Goal: Navigation & Orientation: Find specific page/section

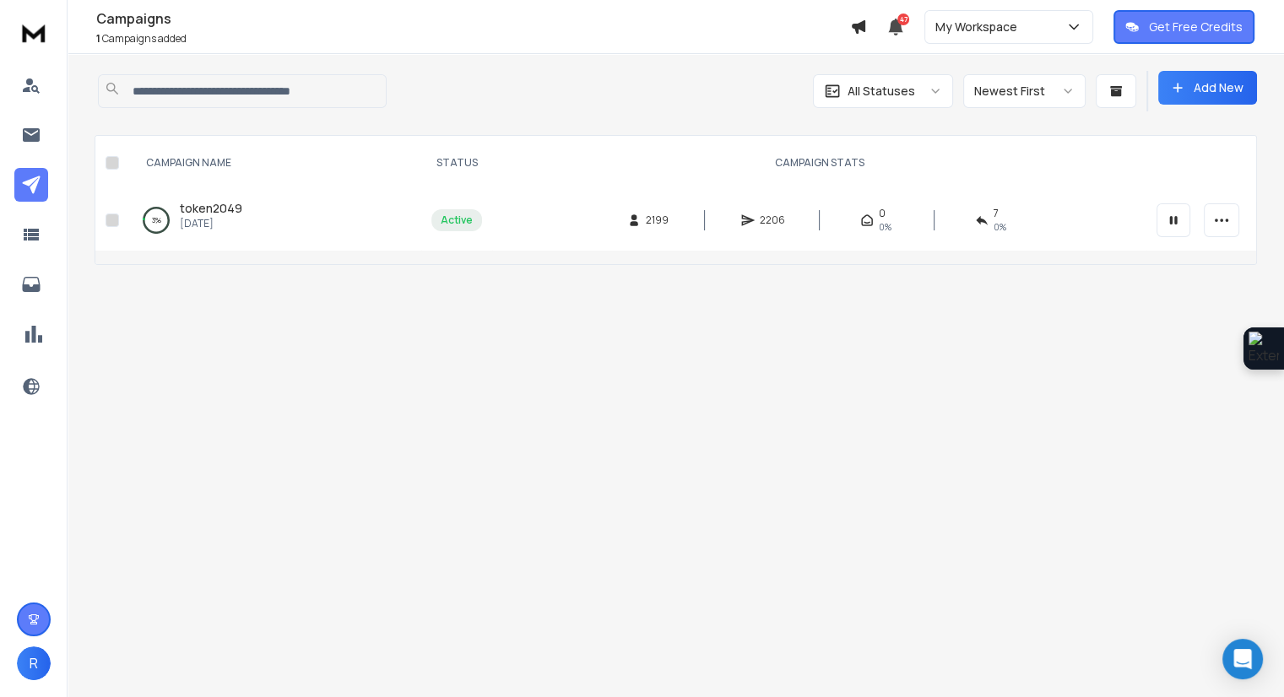
click at [760, 528] on div "Campaigns 1 Campaigns Added All Statuses Newest First Add New CAMPAIGN NAME STA…" at bounding box center [676, 419] width 1162 height 697
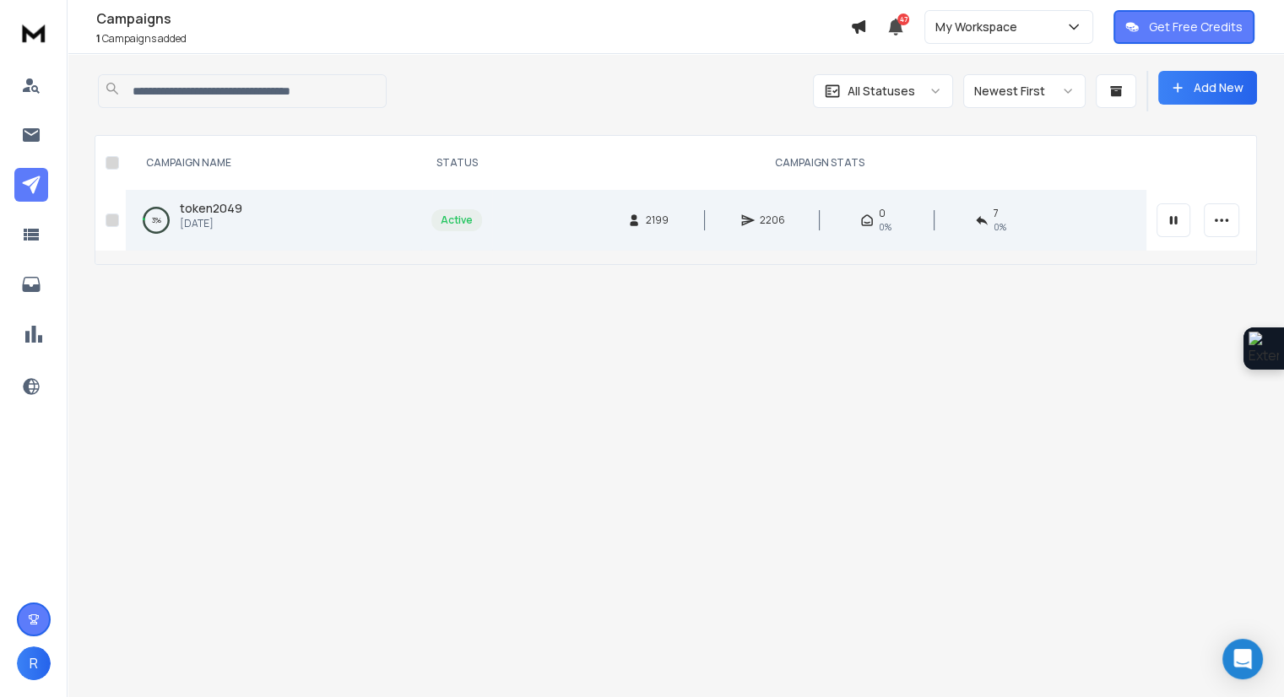
click at [337, 209] on div "3 % token2049 [DATE]" at bounding box center [274, 220] width 262 height 41
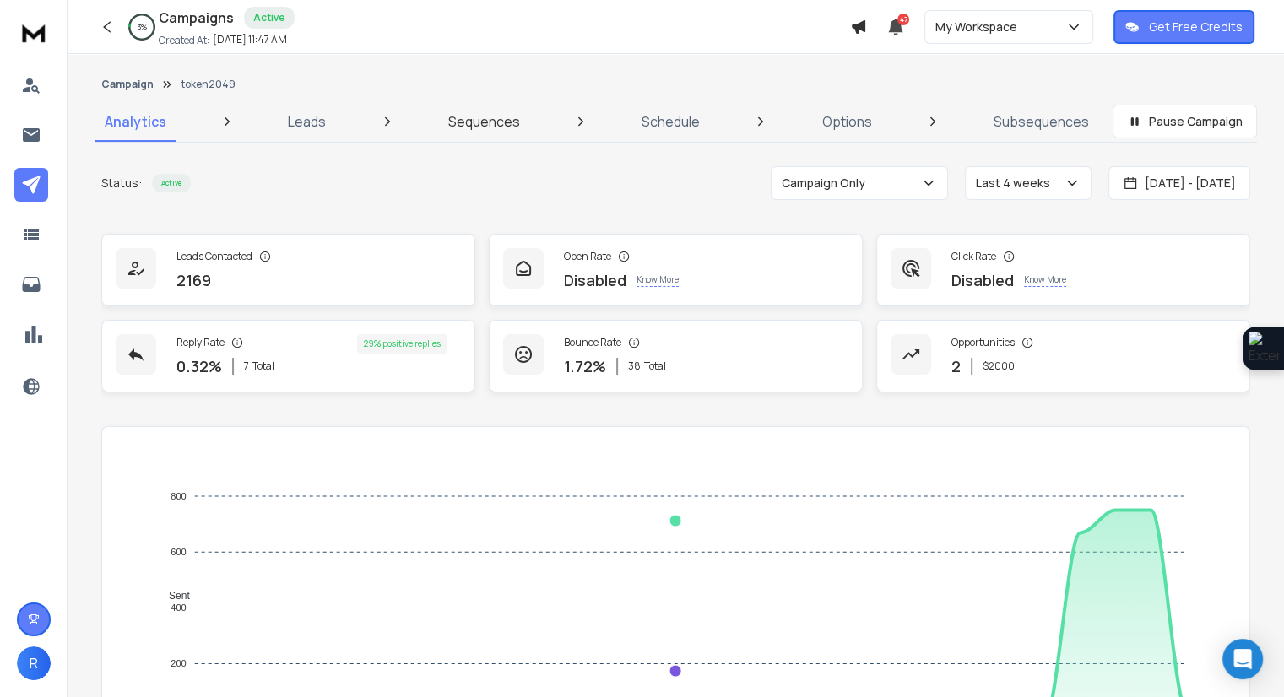
click at [466, 124] on p "Sequences" at bounding box center [484, 121] width 72 height 20
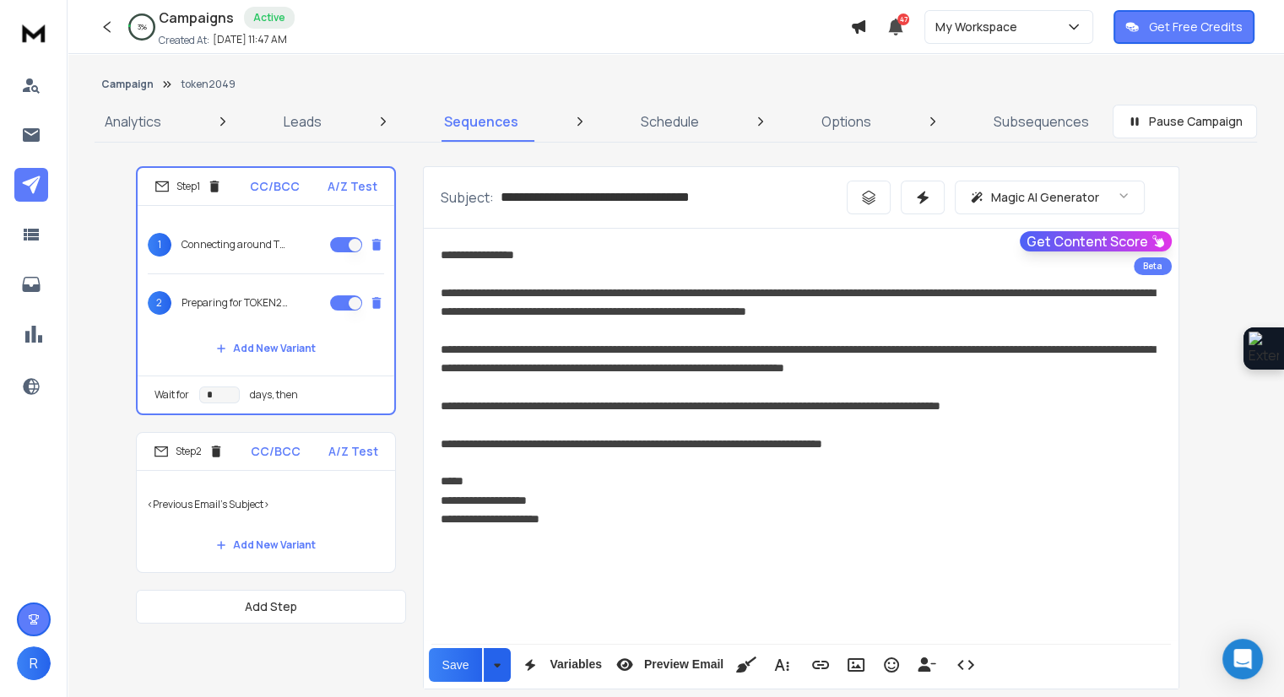
click at [241, 503] on p "<Previous Email's Subject>" at bounding box center [266, 504] width 238 height 47
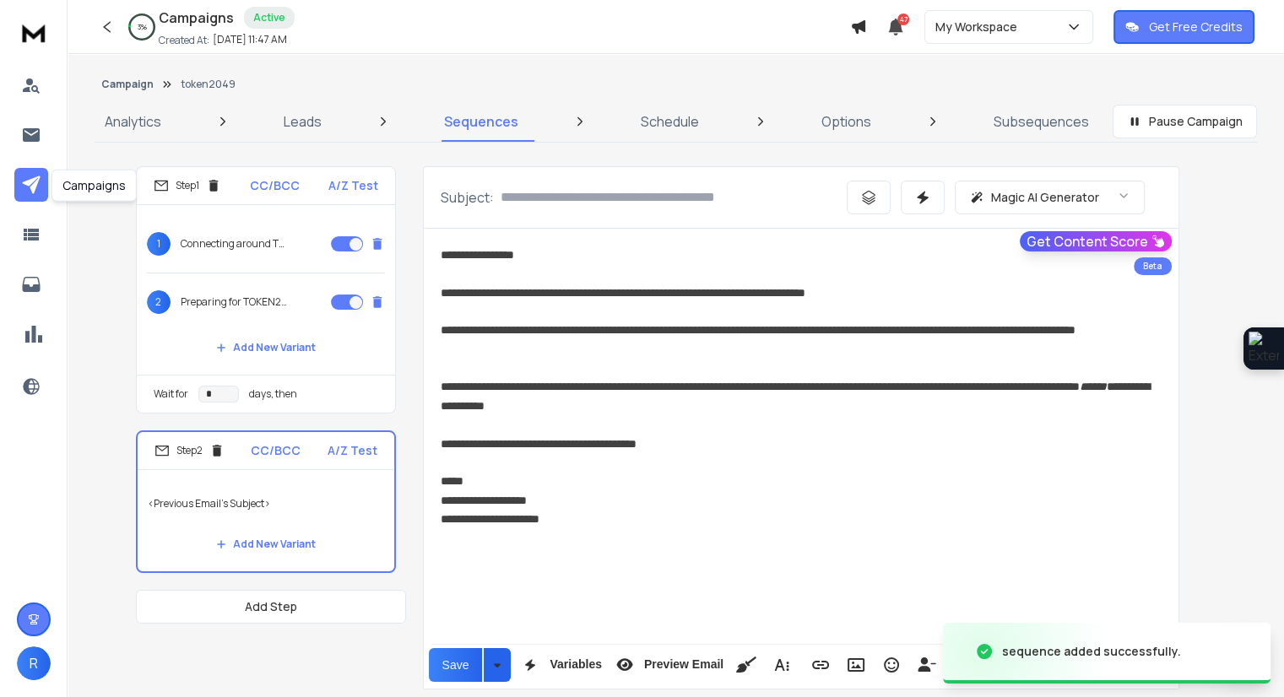
click at [28, 181] on icon at bounding box center [31, 185] width 18 height 18
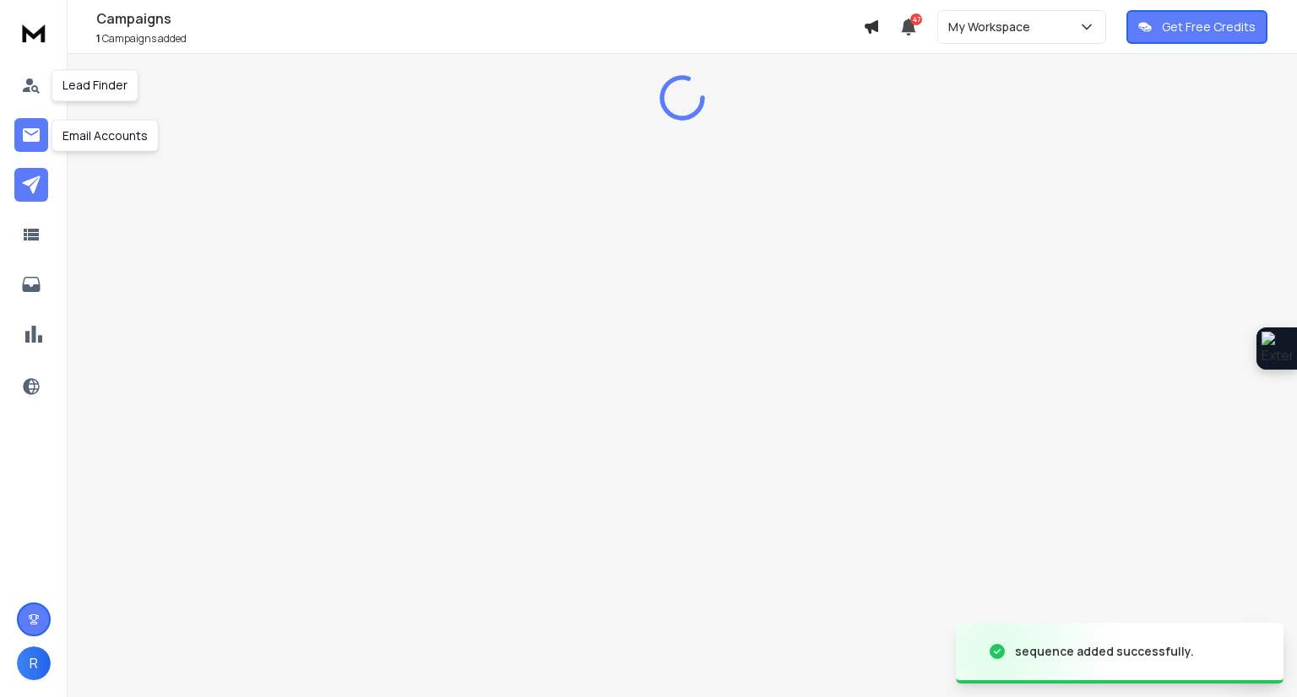
click at [26, 132] on icon at bounding box center [31, 135] width 20 height 20
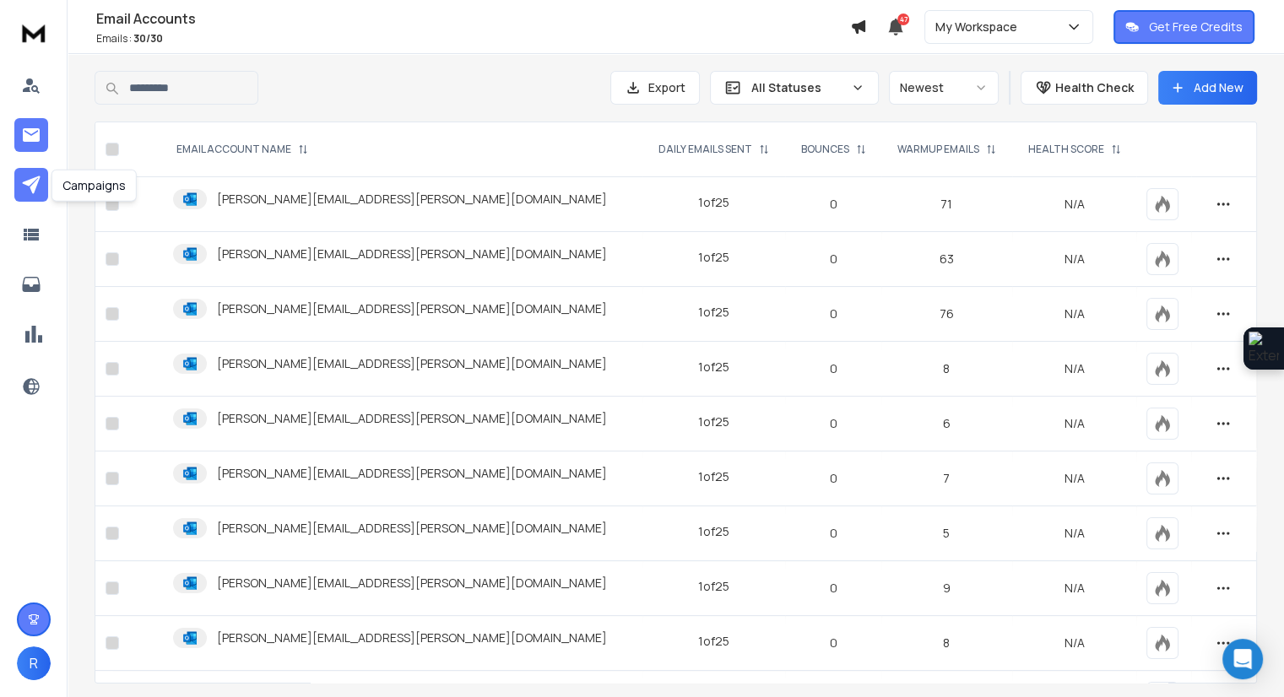
click at [24, 189] on icon at bounding box center [31, 185] width 20 height 20
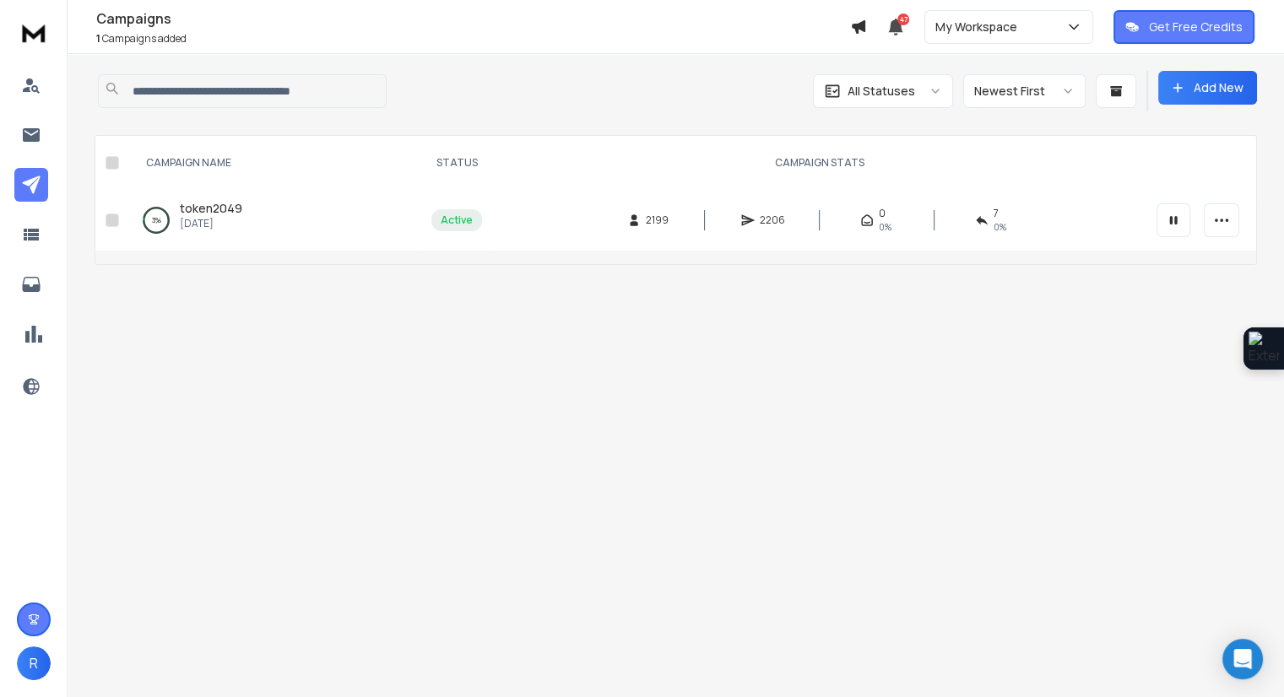
click at [600, 371] on div "Campaigns 1 Campaigns Added All Statuses Newest First Add New CAMPAIGN NAME STA…" at bounding box center [676, 419] width 1162 height 697
click at [31, 660] on span "R" at bounding box center [34, 664] width 34 height 34
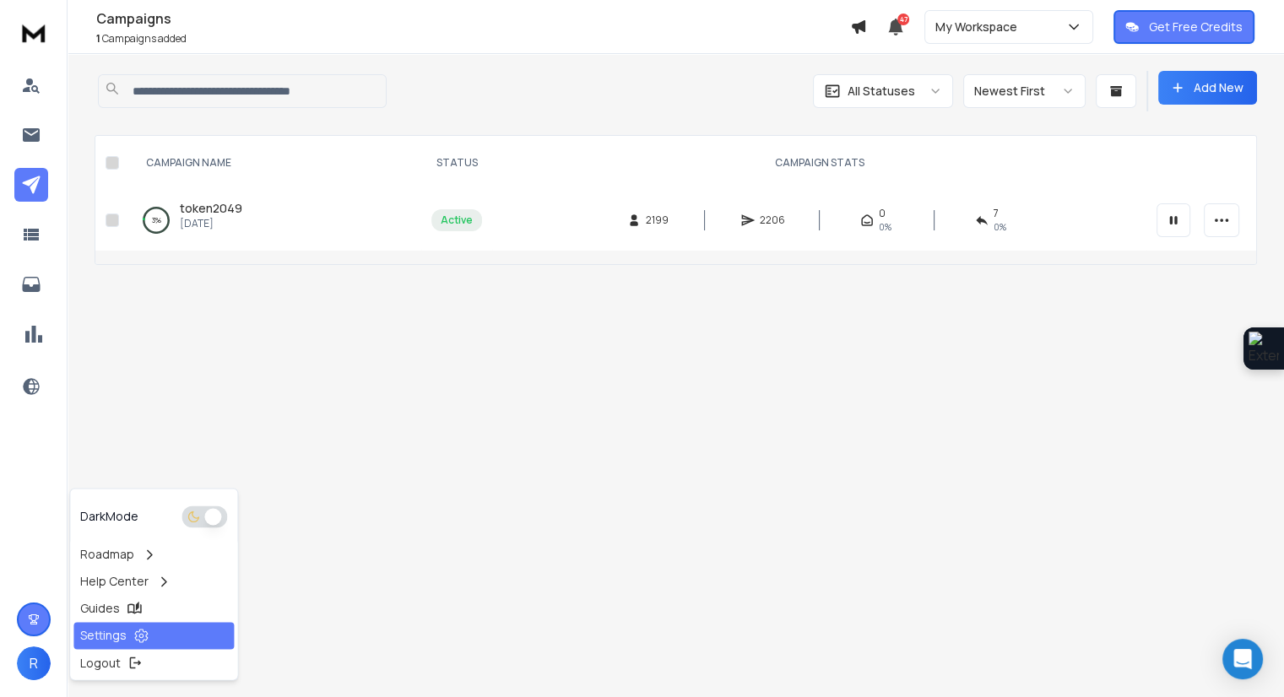
click at [100, 631] on p "Settings" at bounding box center [103, 635] width 46 height 17
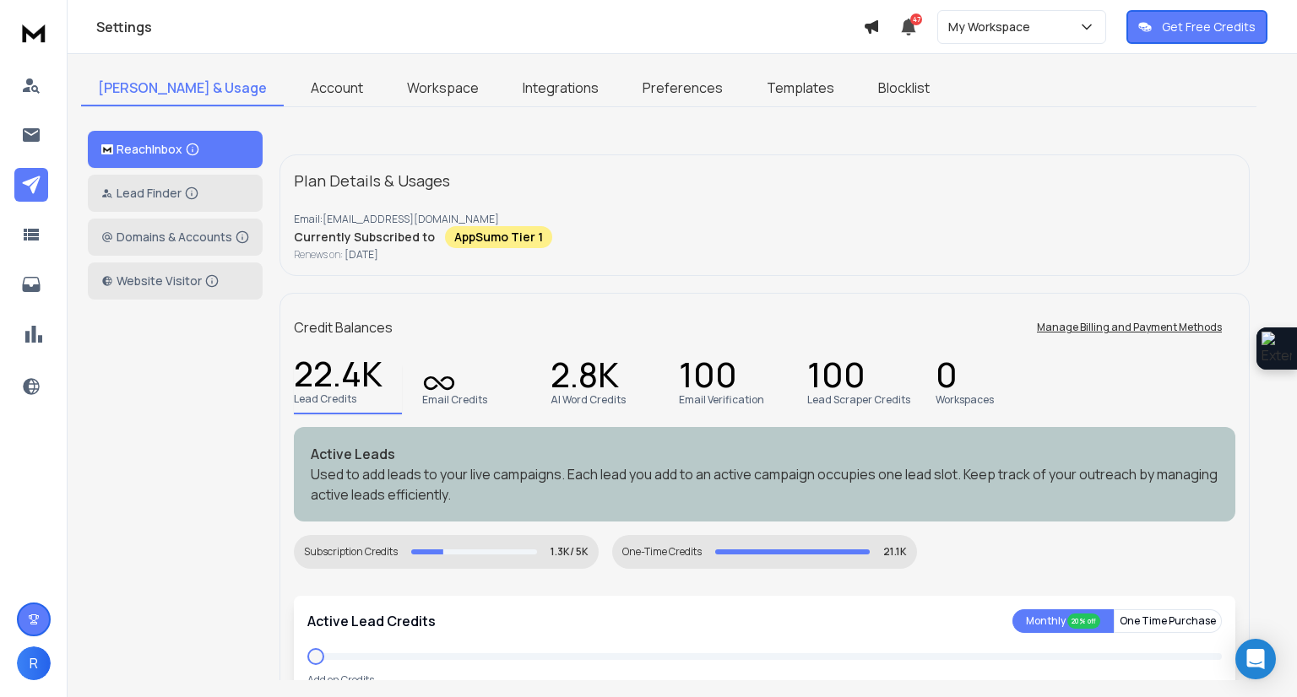
click at [33, 193] on icon at bounding box center [31, 185] width 18 height 18
click at [33, 187] on icon at bounding box center [31, 185] width 18 height 18
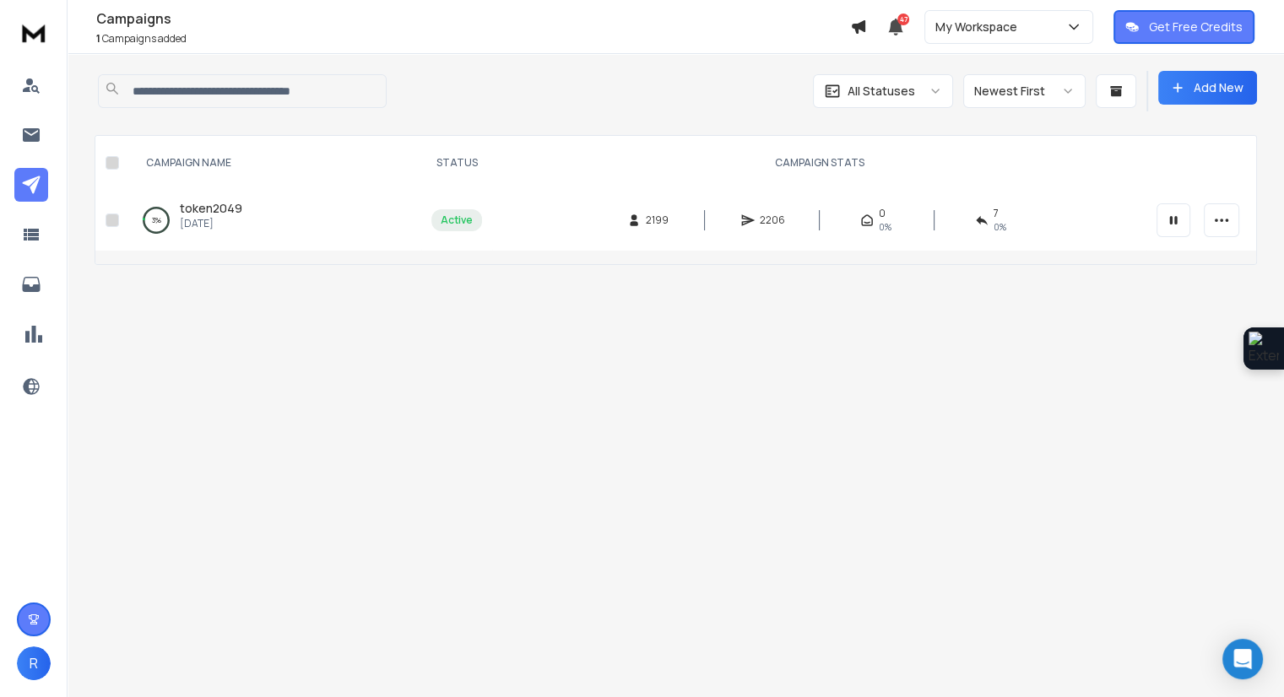
click at [638, 426] on div "Campaigns 1 Campaigns Added All Statuses Newest First Add New CAMPAIGN NAME STA…" at bounding box center [676, 419] width 1162 height 697
click at [25, 132] on icon at bounding box center [31, 135] width 20 height 20
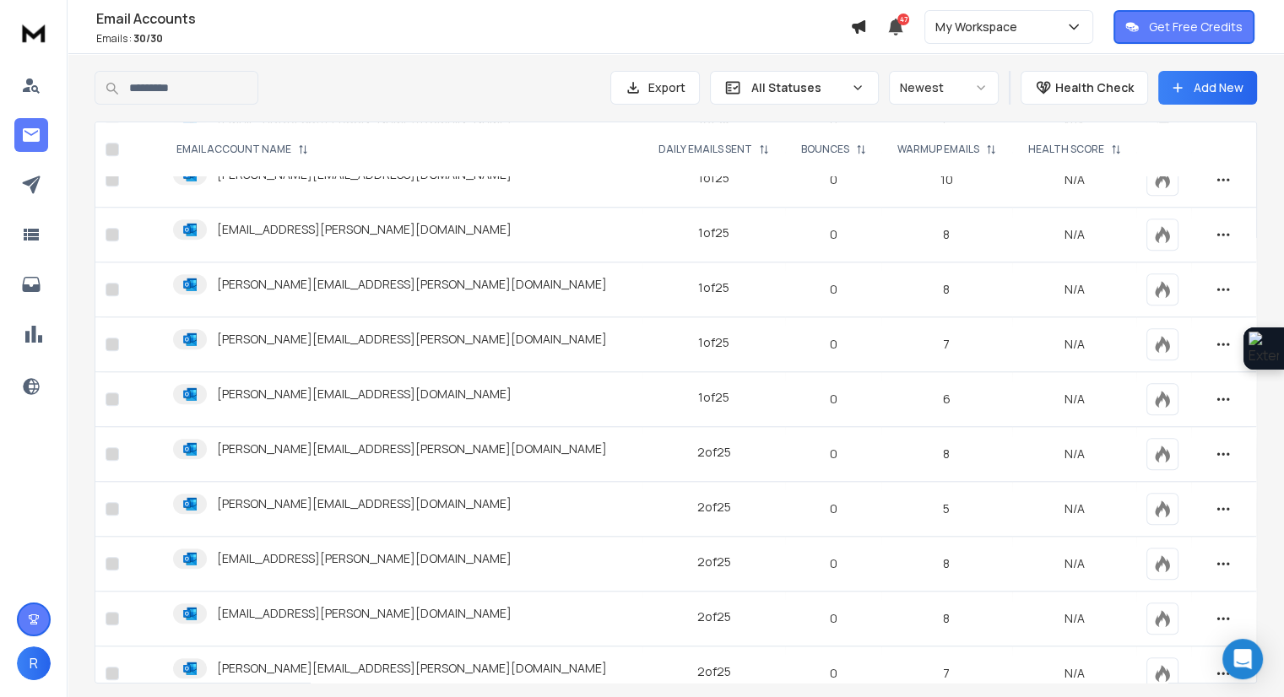
scroll to position [1148, 0]
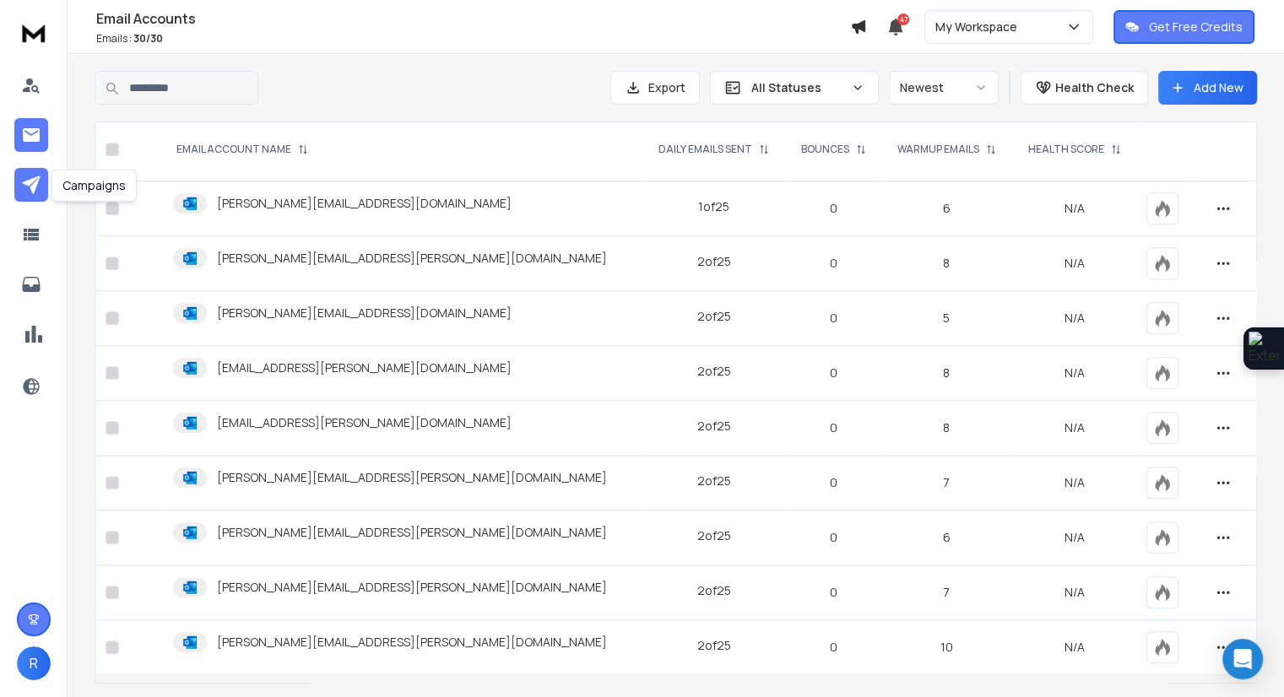
click at [34, 182] on icon at bounding box center [31, 185] width 20 height 20
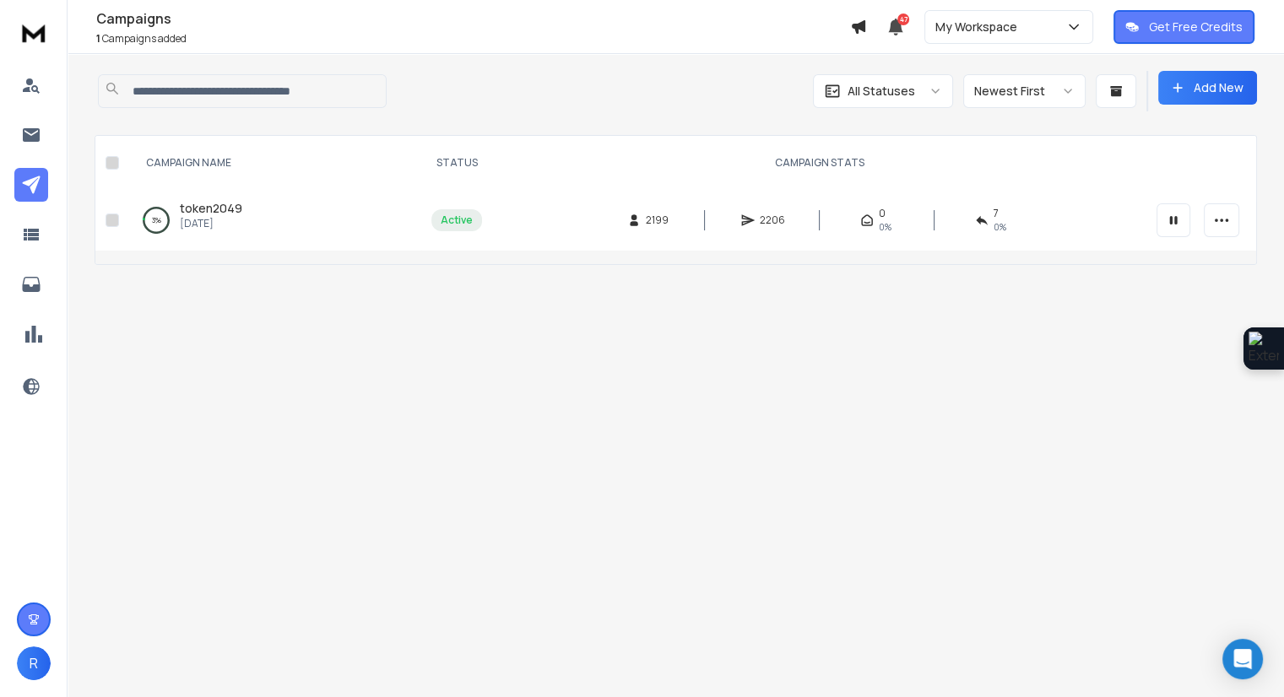
click at [572, 341] on div "Campaigns 1 Campaigns Added All Statuses Newest First Add New CAMPAIGN NAME STA…" at bounding box center [676, 419] width 1162 height 697
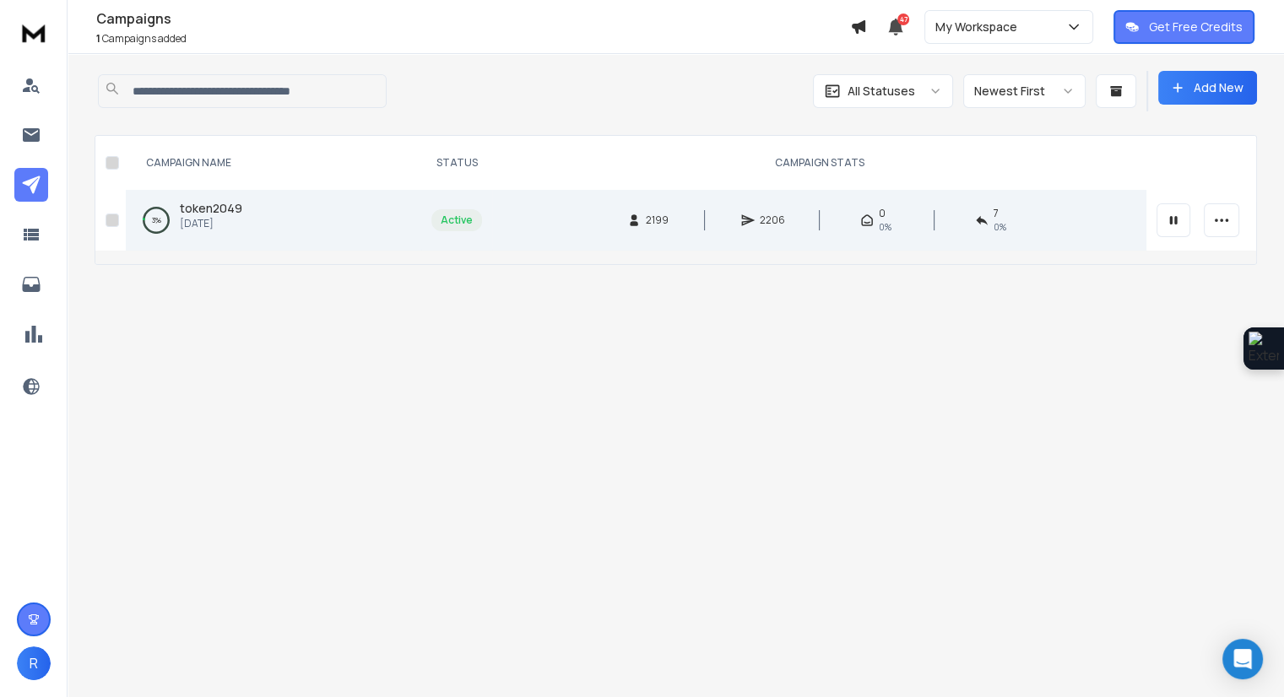
click at [571, 230] on div "2199 2206 0 0% 7 0 %" at bounding box center [819, 220] width 634 height 27
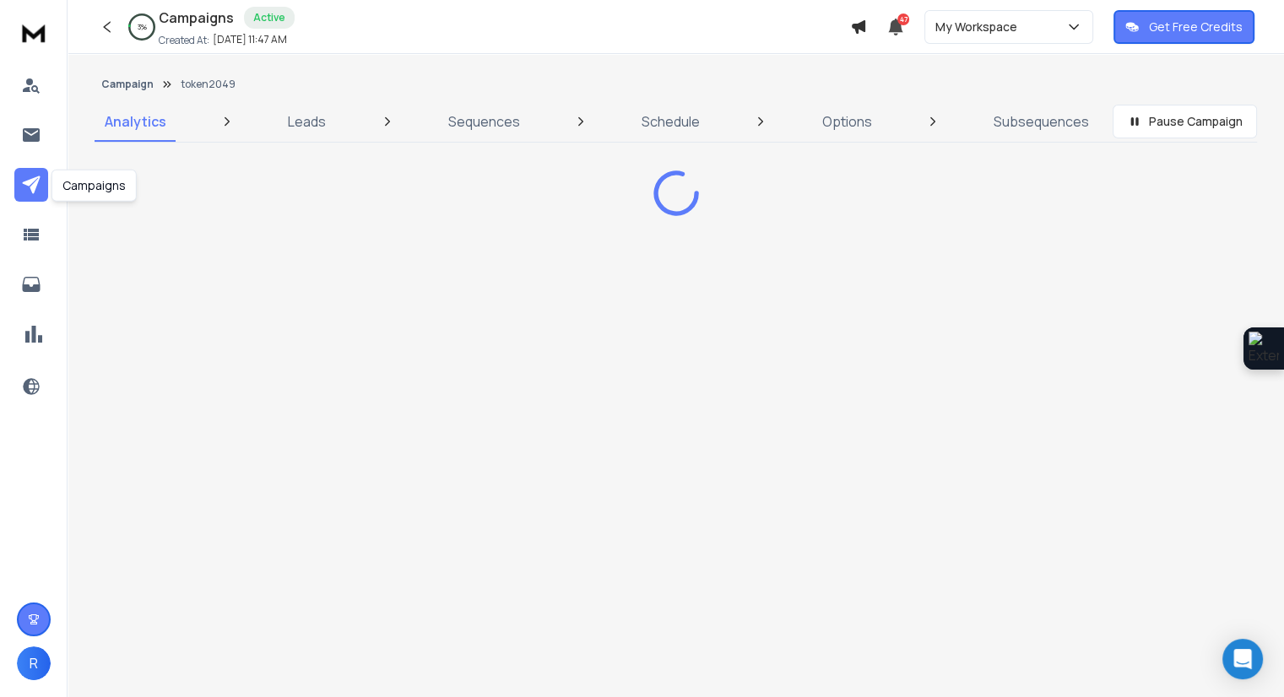
click at [37, 181] on icon at bounding box center [31, 185] width 18 height 18
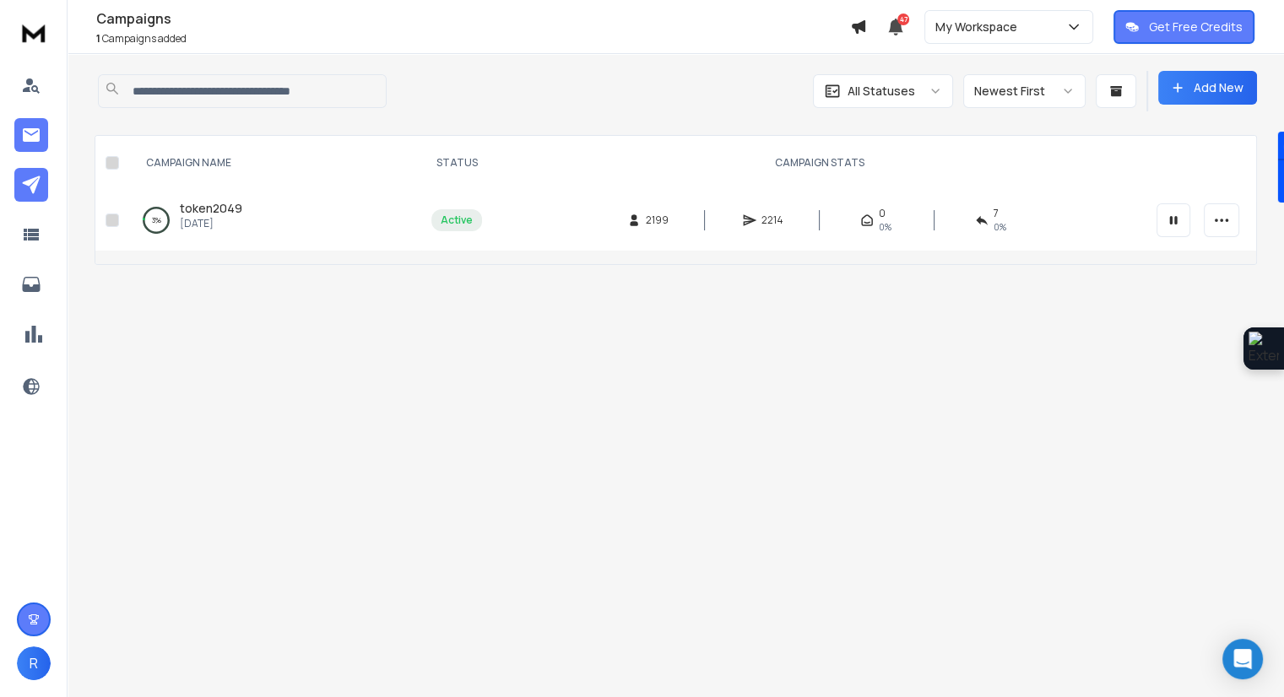
click at [27, 126] on icon at bounding box center [31, 135] width 20 height 20
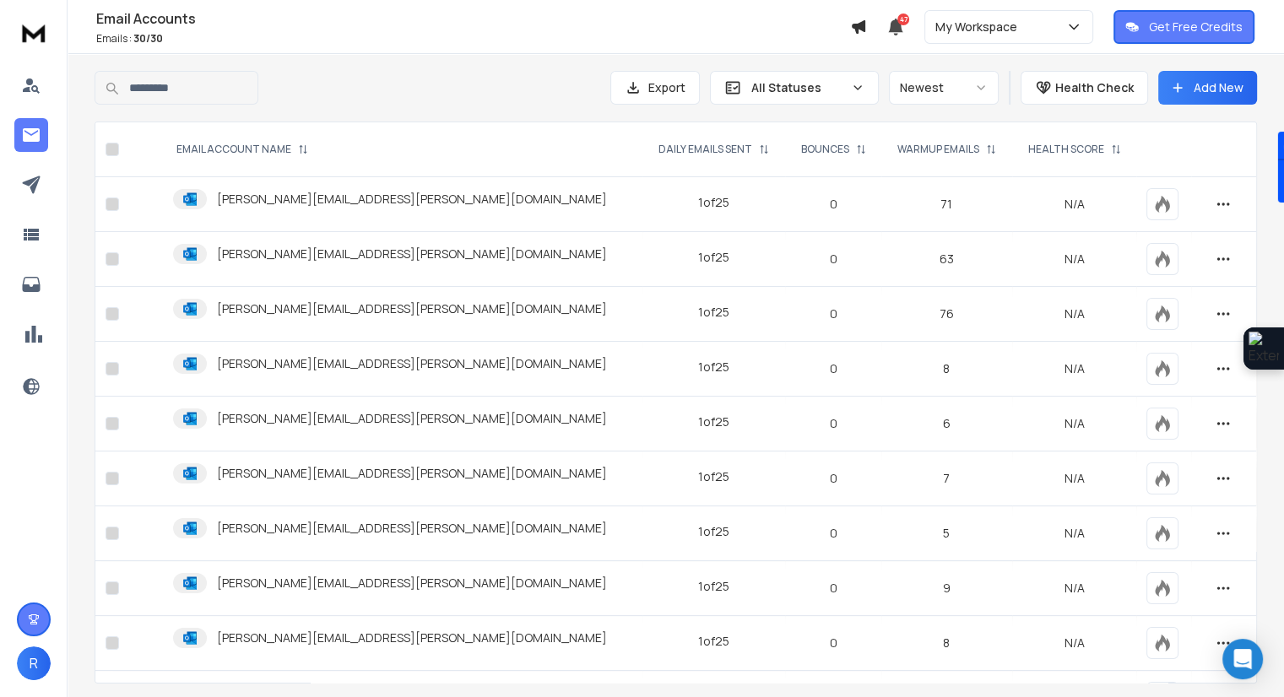
click at [458, 111] on div "Export All Statuses Newest Health Check Add New EMAIL ACCOUNT NAME DAILY EMAILS…" at bounding box center [676, 377] width 1162 height 613
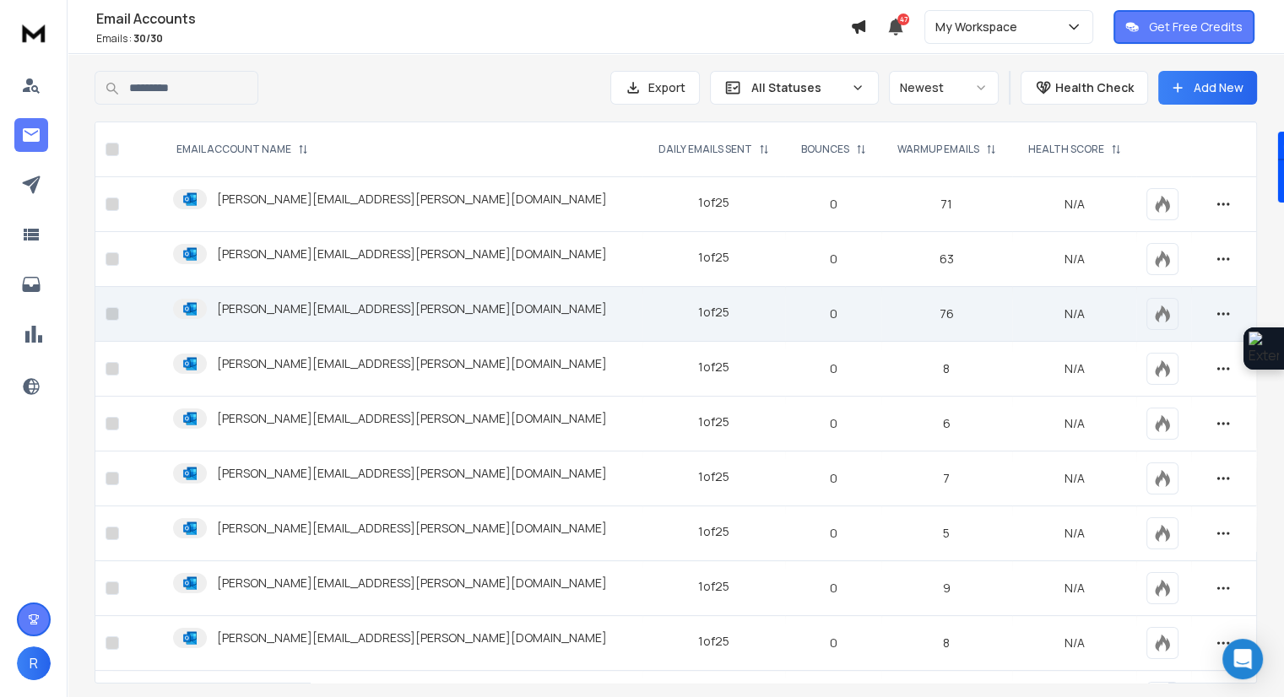
click at [41, 187] on link at bounding box center [31, 185] width 34 height 34
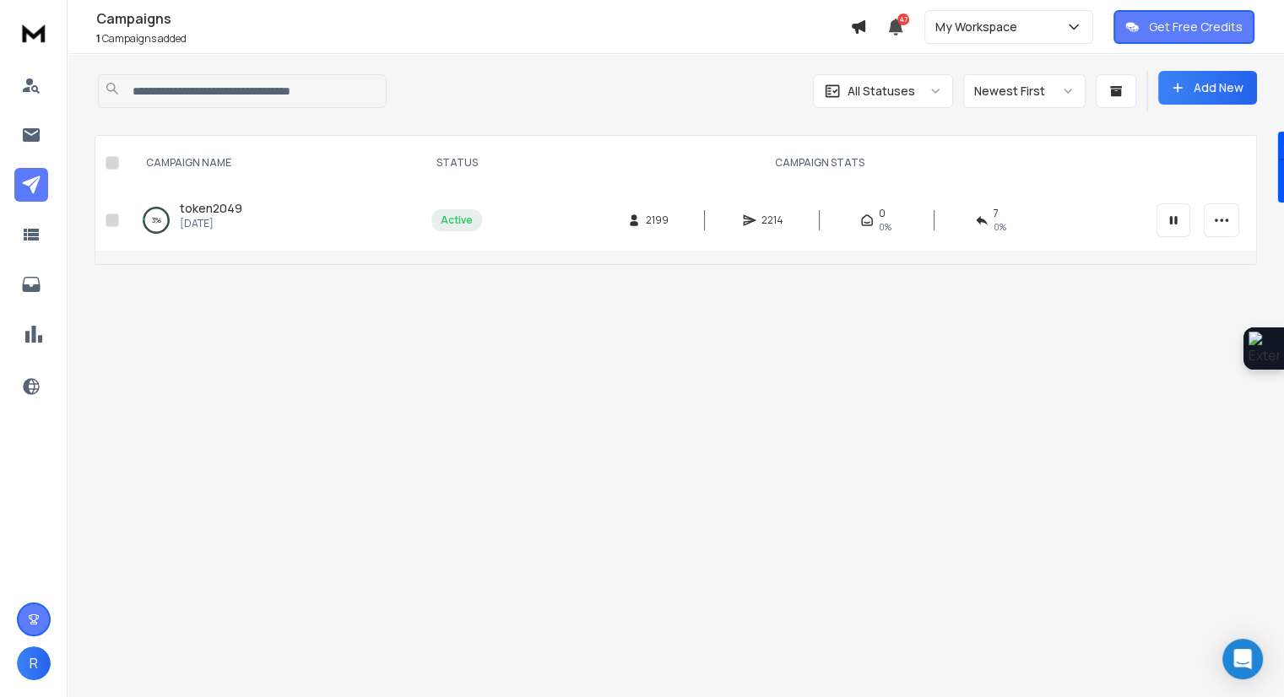
click at [539, 317] on div "Campaigns 1 Campaigns Added All Statuses Newest First Add New CAMPAIGN NAME STA…" at bounding box center [676, 419] width 1162 height 697
